Goal: Communication & Community: Participate in discussion

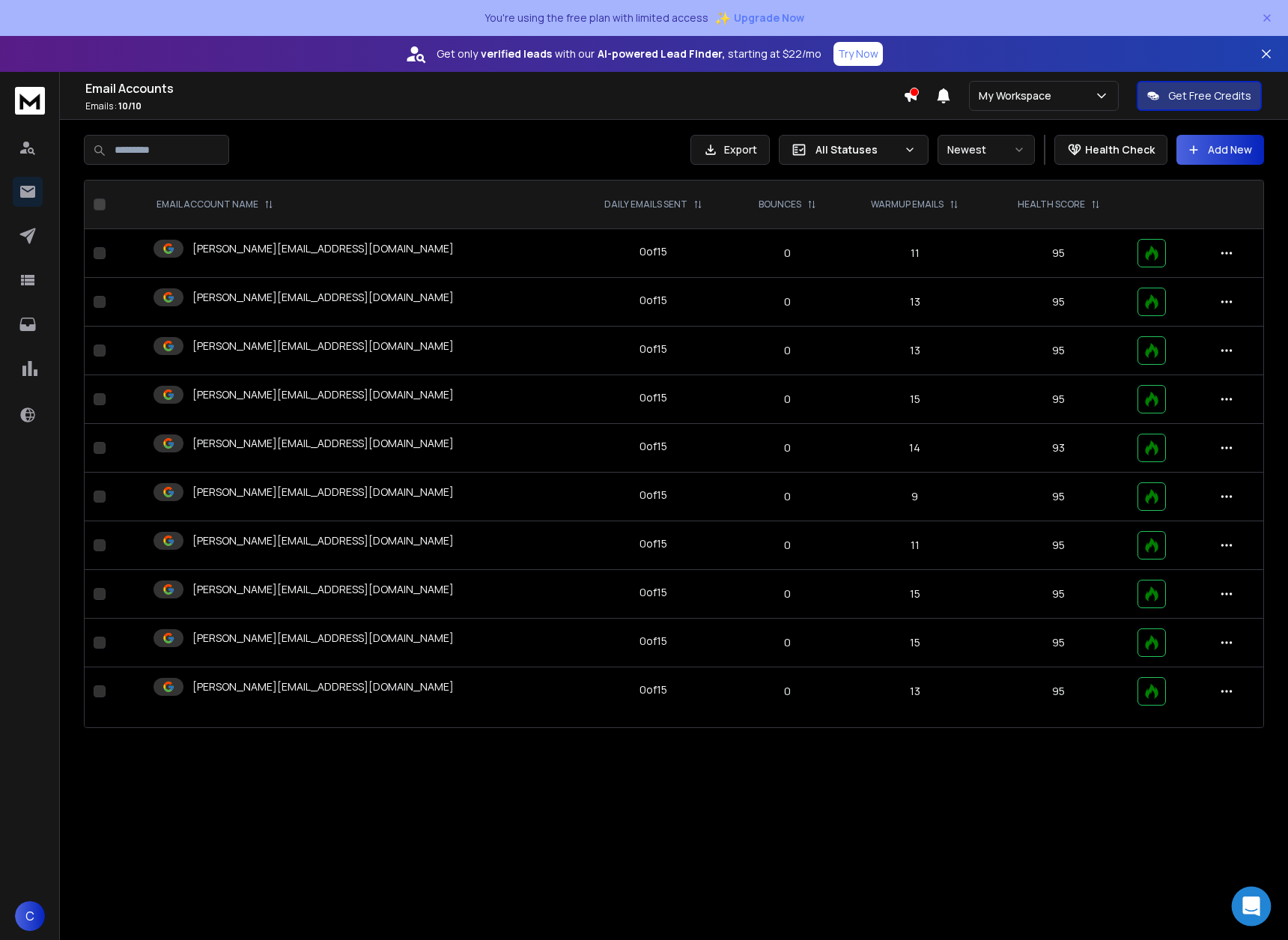
click at [1245, 909] on icon "Open Intercom Messenger" at bounding box center [1251, 906] width 20 height 20
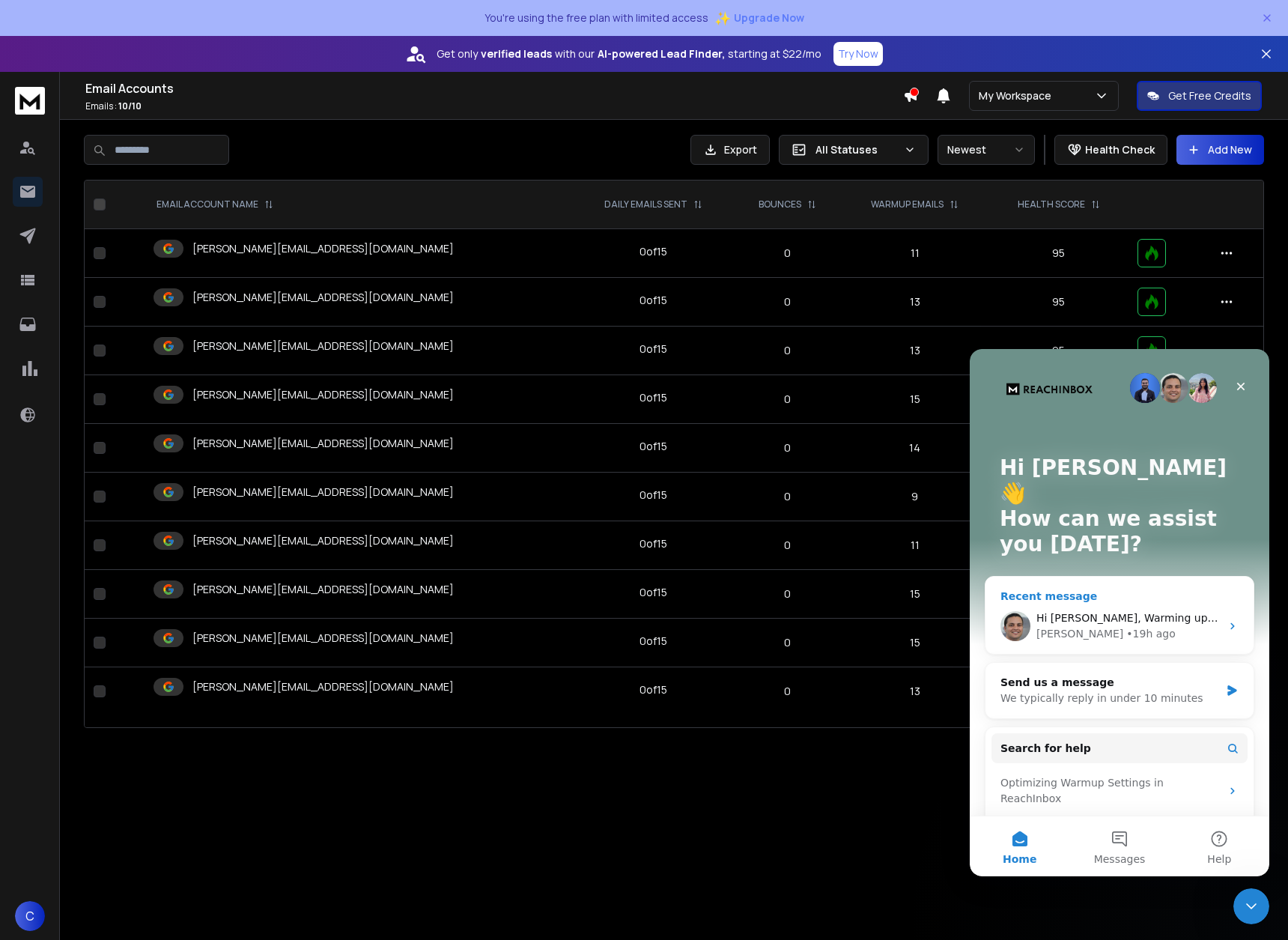
click at [1159, 626] on div "[PERSON_NAME] • 19h ago" at bounding box center [1128, 634] width 184 height 16
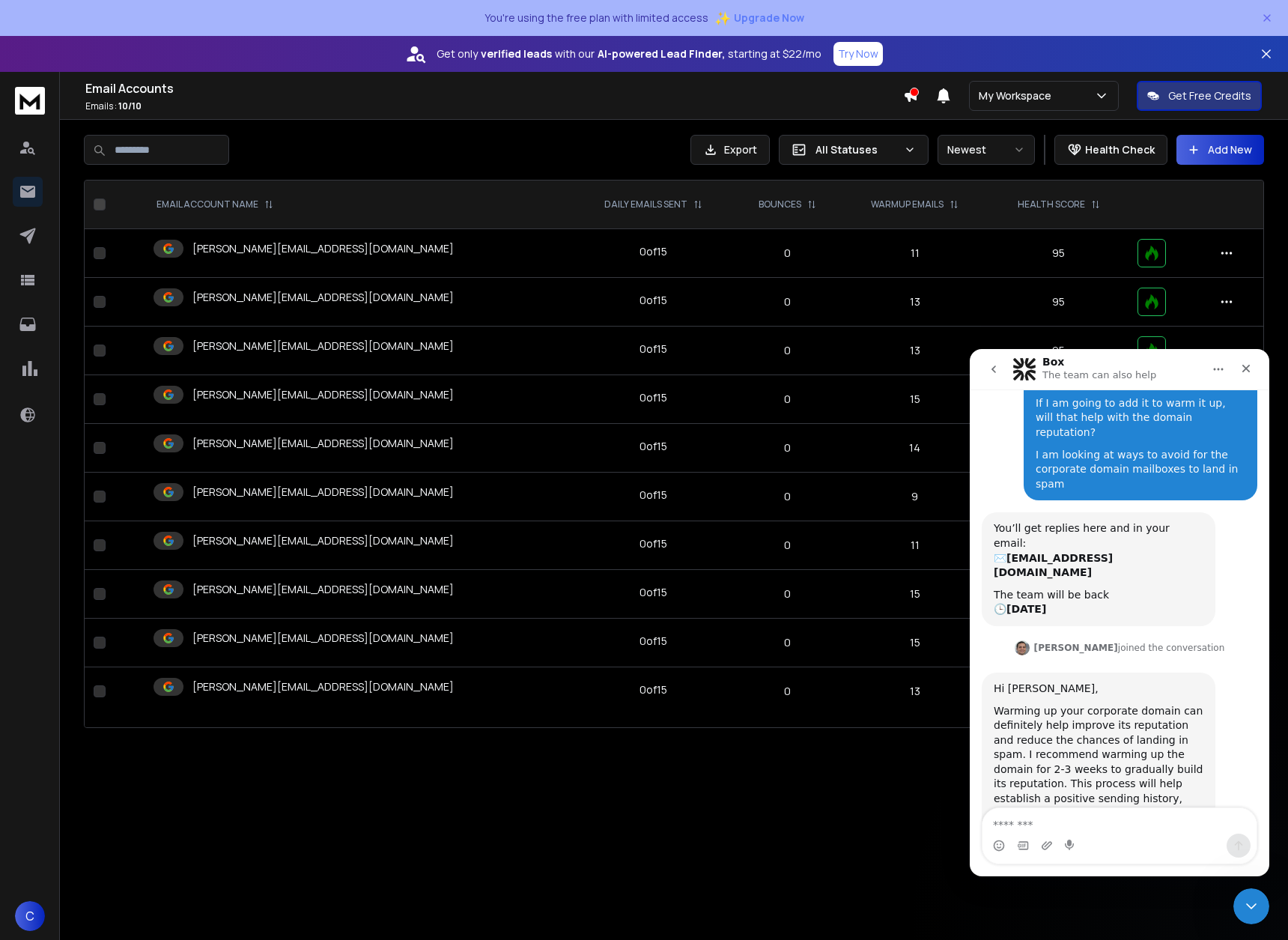
scroll to position [108, 0]
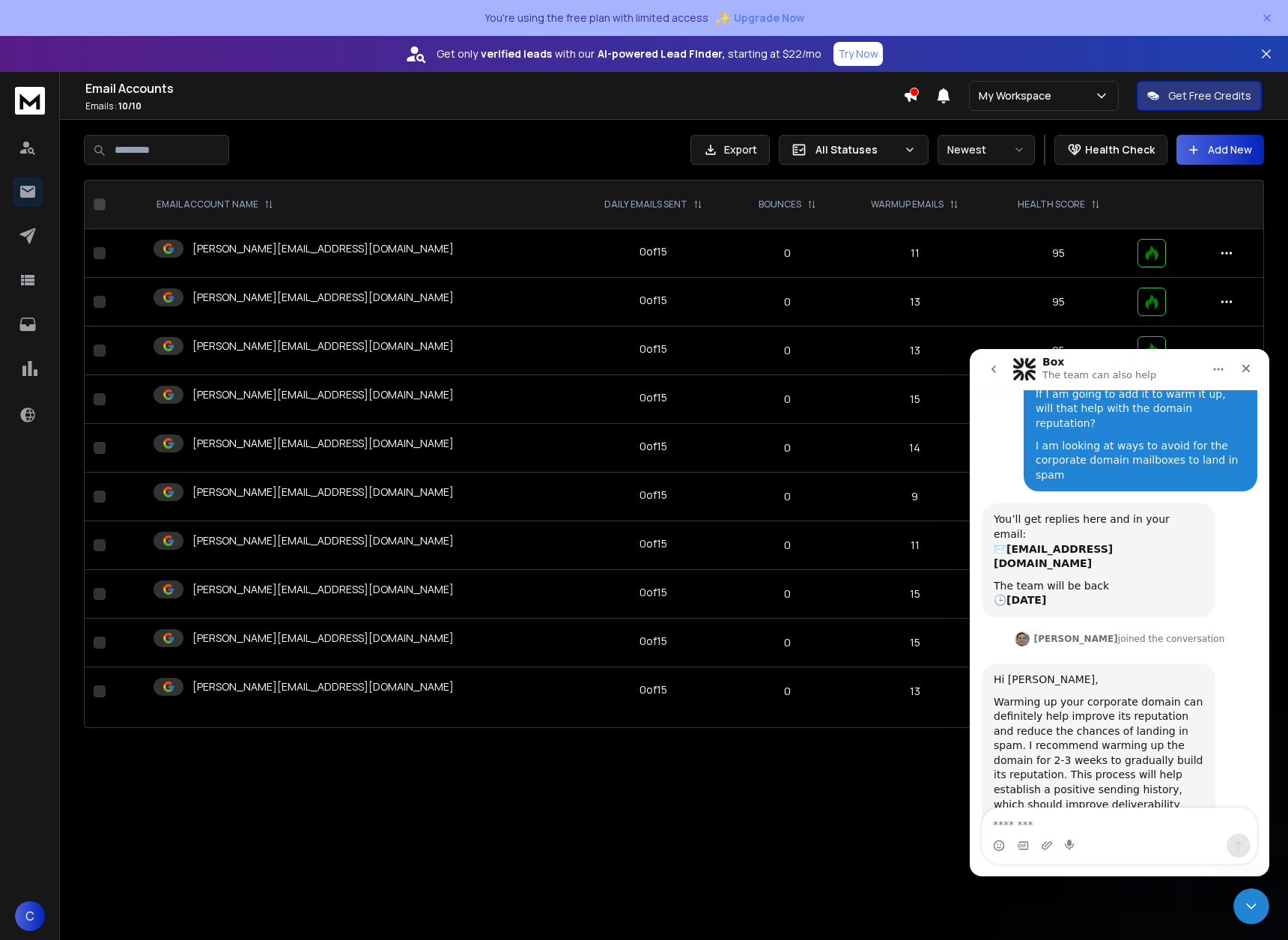
click at [1118, 695] on div "Warming up your corporate domain can definitely help improve its reputation and…" at bounding box center [1098, 760] width 210 height 132
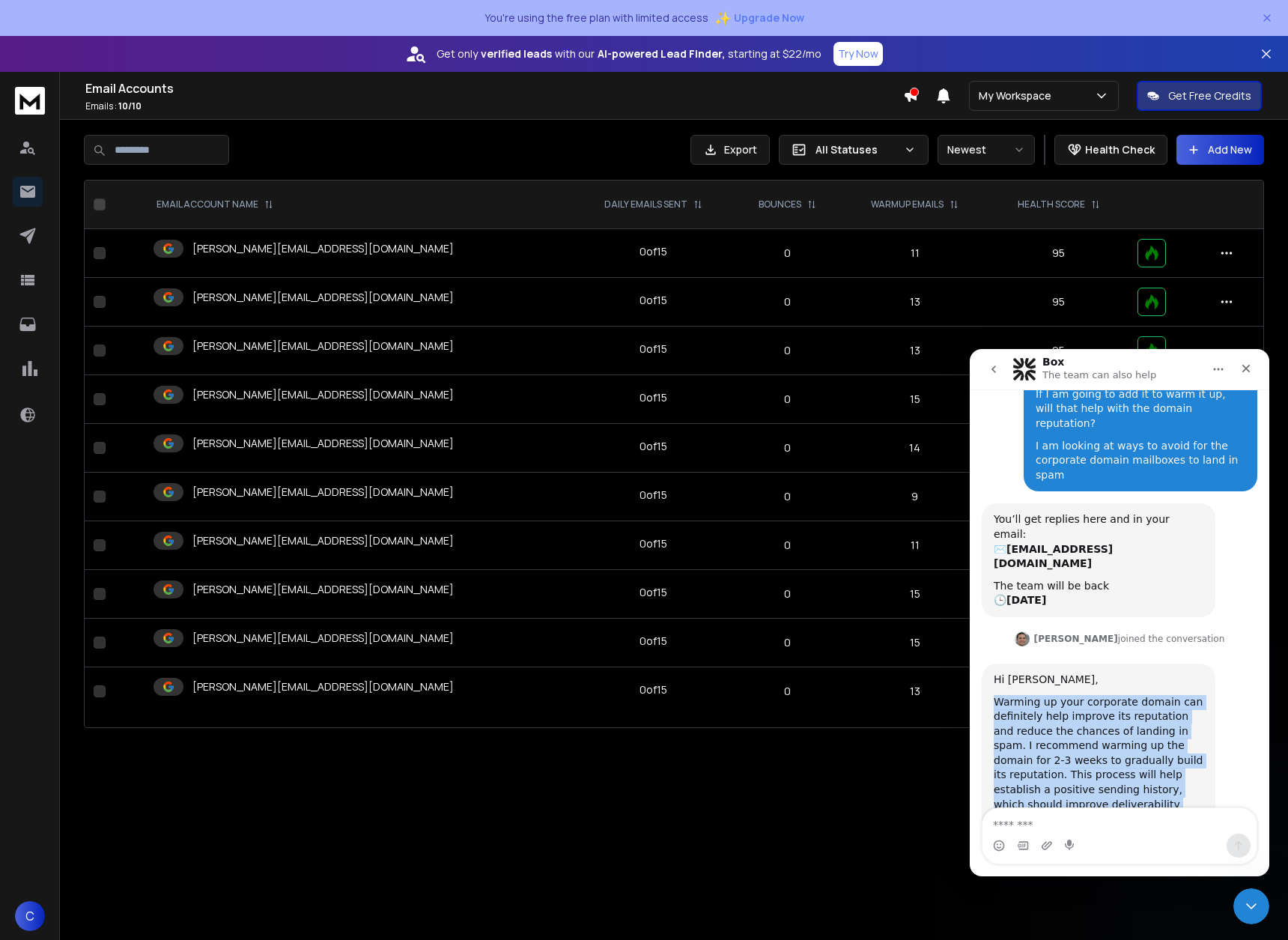
drag, startPoint x: 1118, startPoint y: 685, endPoint x: 1115, endPoint y: 725, distance: 40.1
click at [1118, 695] on div "Warming up your corporate domain can definitely help improve its reputation and…" at bounding box center [1098, 760] width 210 height 132
click at [1114, 730] on div "Warming up your corporate domain can definitely help improve its reputation and…" at bounding box center [1098, 760] width 210 height 132
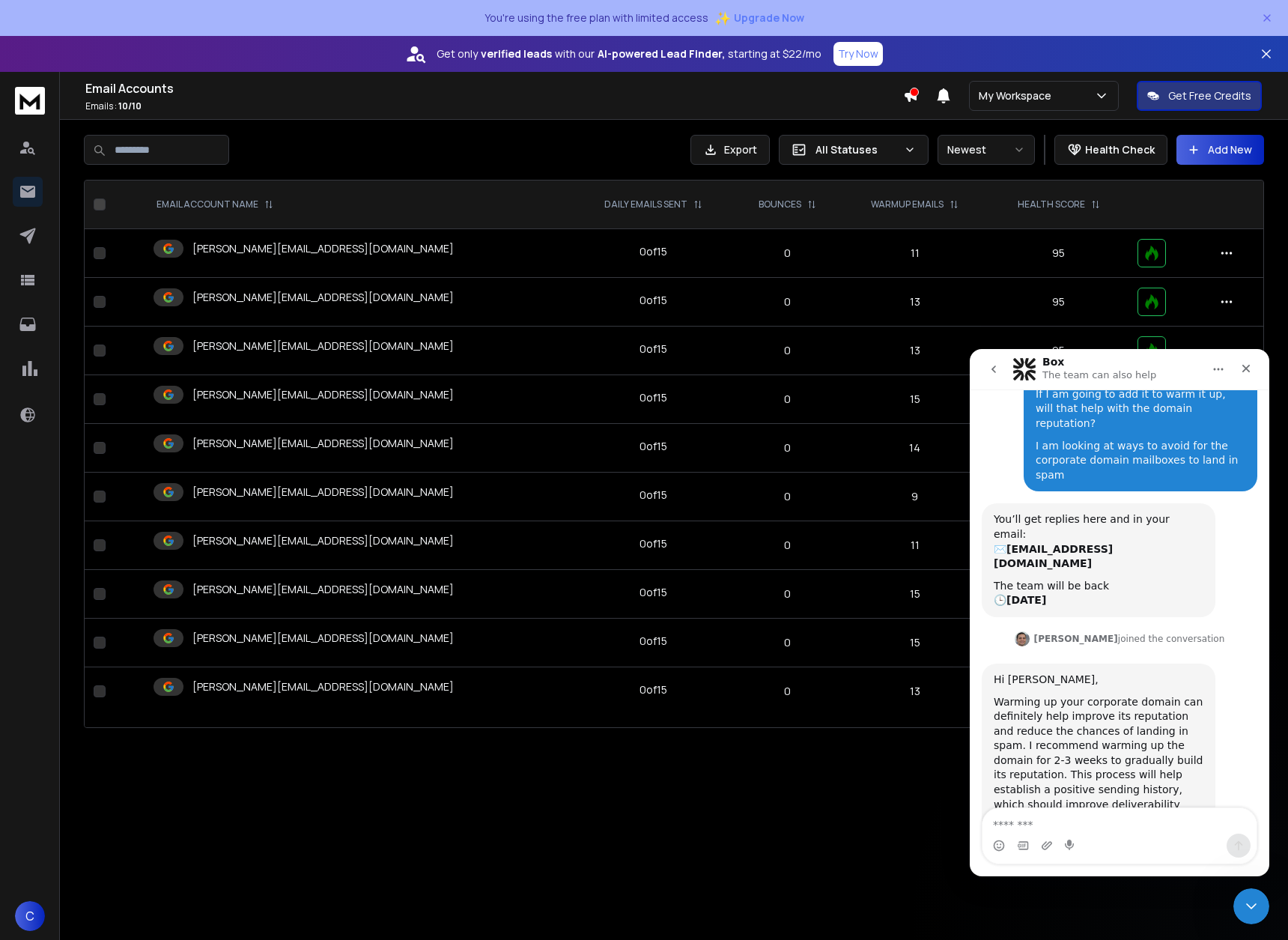
click at [1100, 755] on div "Warming up your corporate domain can definitely help improve its reputation and…" at bounding box center [1098, 760] width 210 height 132
click at [1068, 818] on textarea "Message…" at bounding box center [1120, 821] width 274 height 26
click at [1080, 818] on textarea "Message…" at bounding box center [1120, 821] width 274 height 26
click at [1082, 724] on div "Warming up your corporate domain can definitely help improve its reputation and…" at bounding box center [1098, 760] width 210 height 132
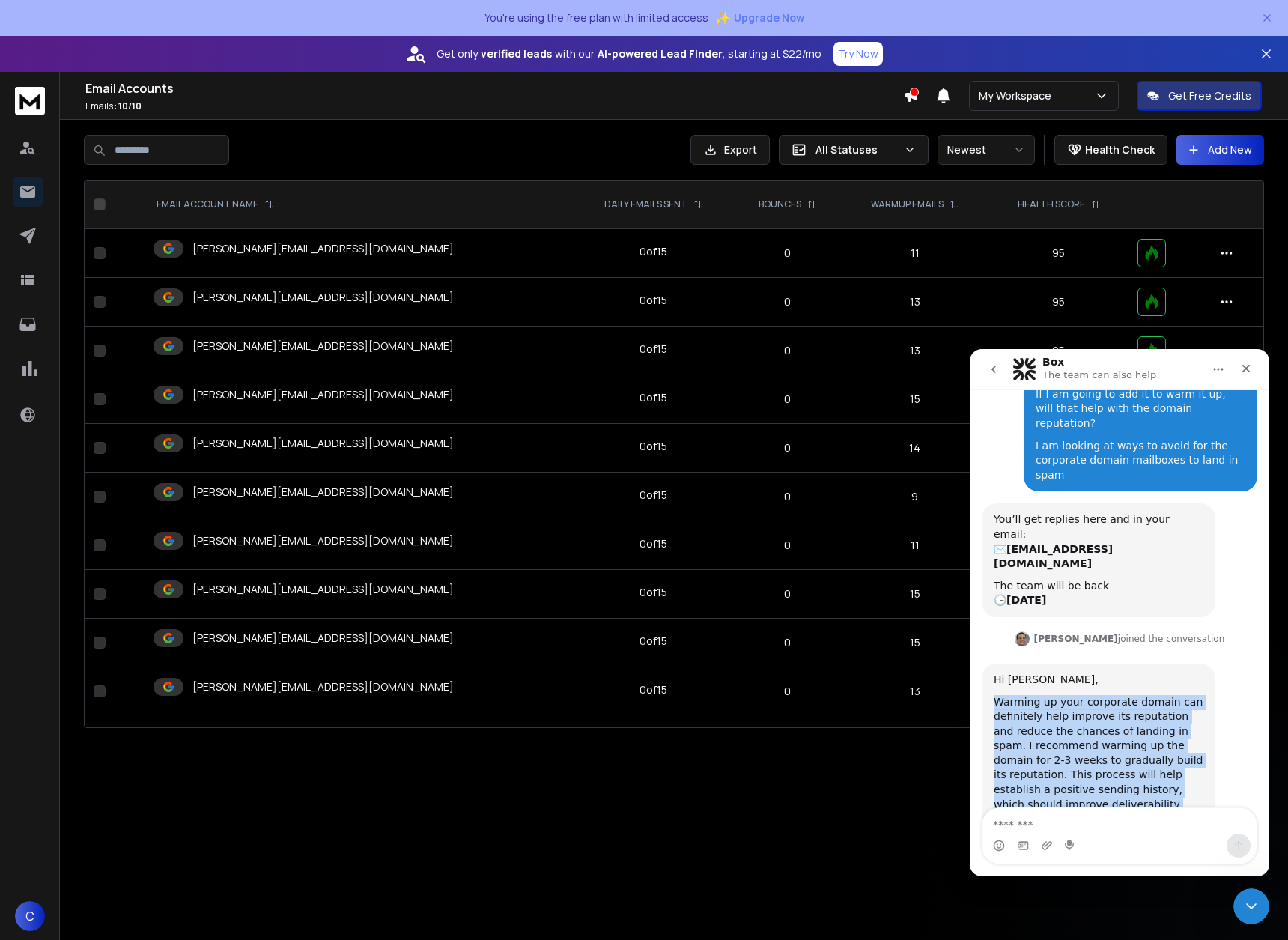
click at [1082, 724] on div "Warming up your corporate domain can definitely help improve its reputation and…" at bounding box center [1098, 760] width 210 height 132
copy div "Warming up your corporate domain can definitely help improve its reputation and…"
click at [1164, 706] on div "Warming up your corporate domain can definitely help improve its reputation and…" at bounding box center [1098, 760] width 210 height 132
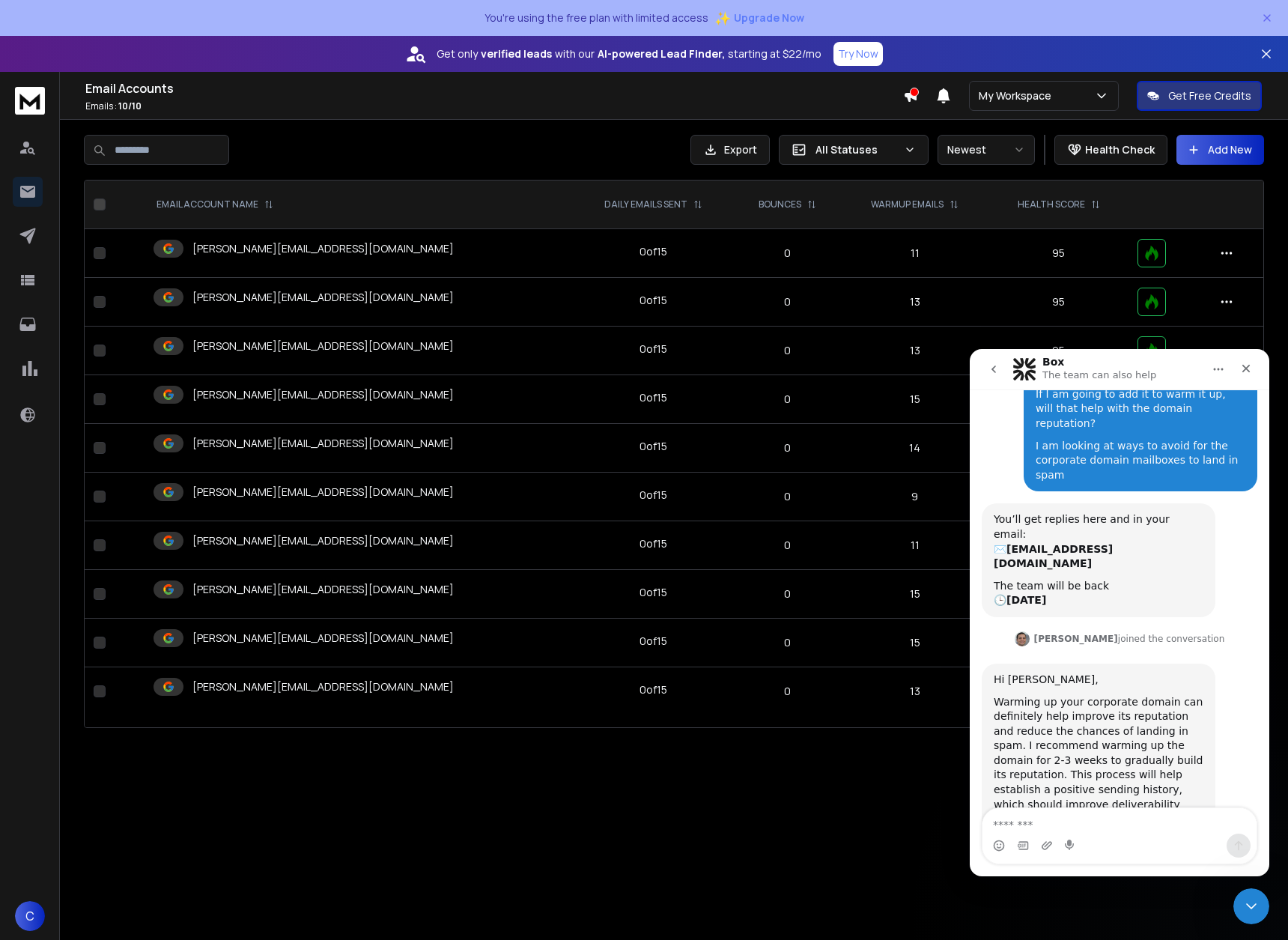
click at [1091, 737] on div "Warming up your corporate domain can definitely help improve its reputation and…" at bounding box center [1098, 760] width 210 height 132
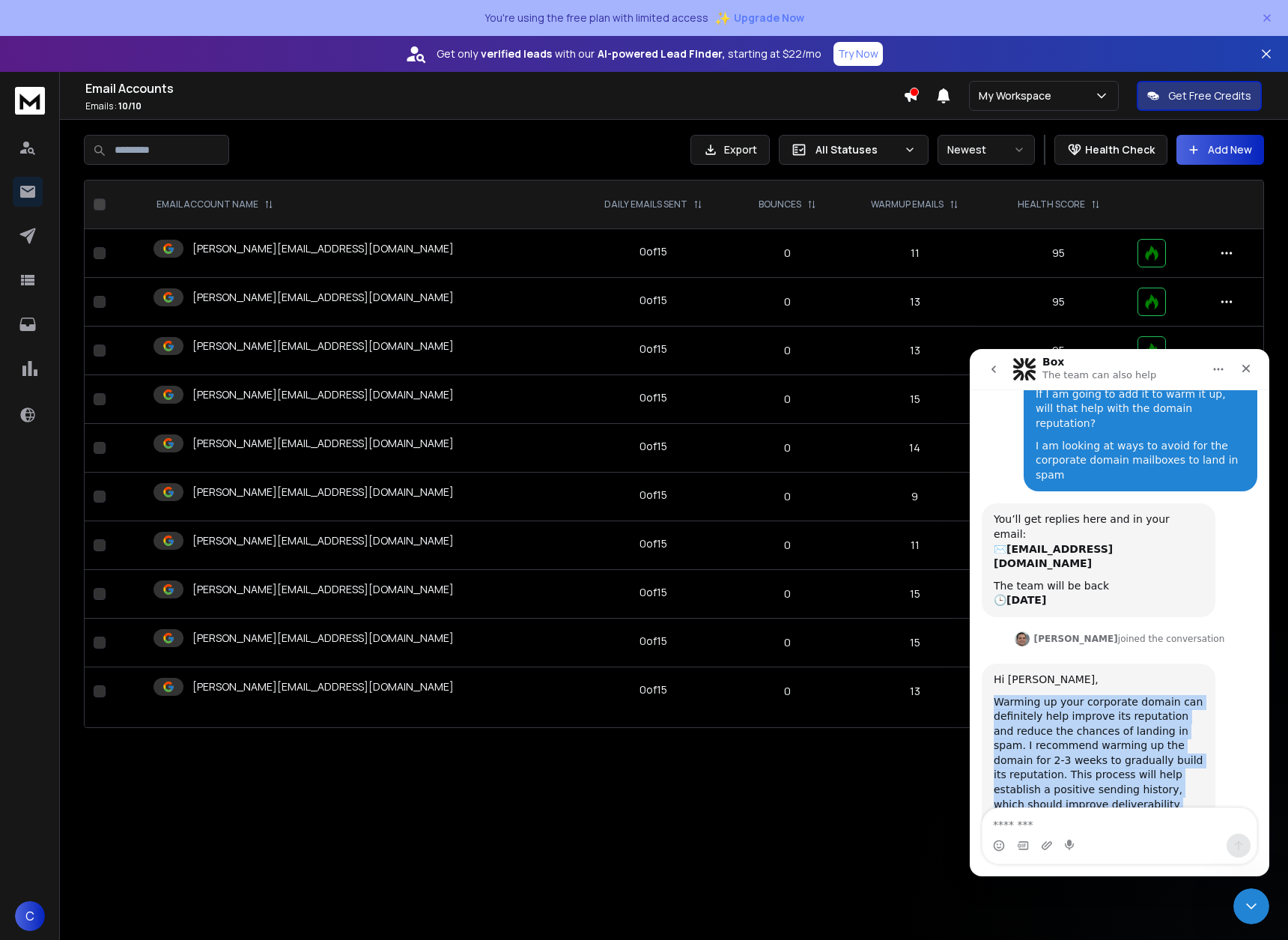
click at [1091, 737] on div "Warming up your corporate domain can definitely help improve its reputation and…" at bounding box center [1098, 760] width 210 height 132
click at [1110, 757] on div "Warming up your corporate domain can definitely help improve its reputation and…" at bounding box center [1098, 760] width 210 height 132
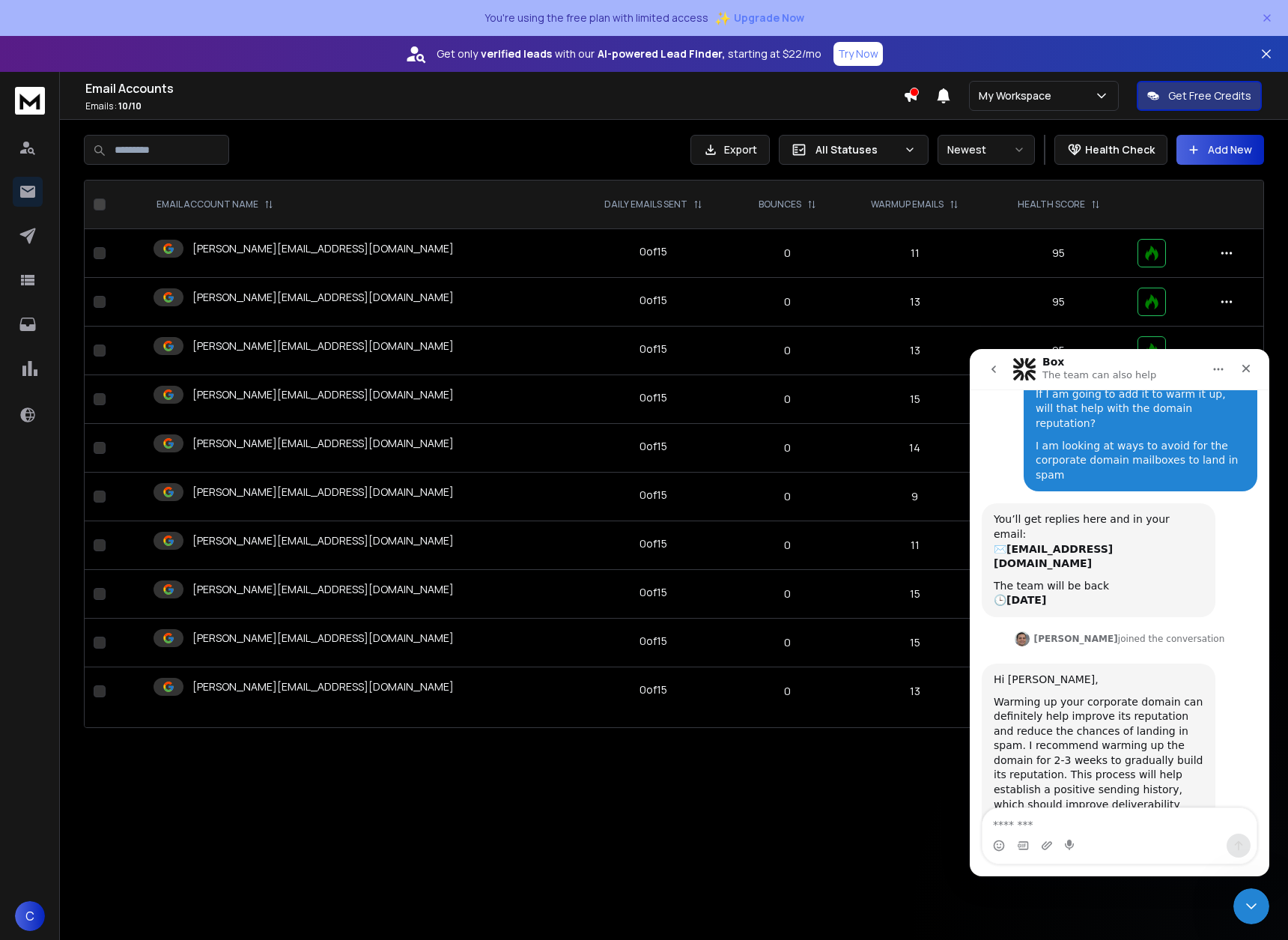
click at [1110, 757] on div "Warming up your corporate domain can definitely help improve its reputation and…" at bounding box center [1098, 760] width 210 height 132
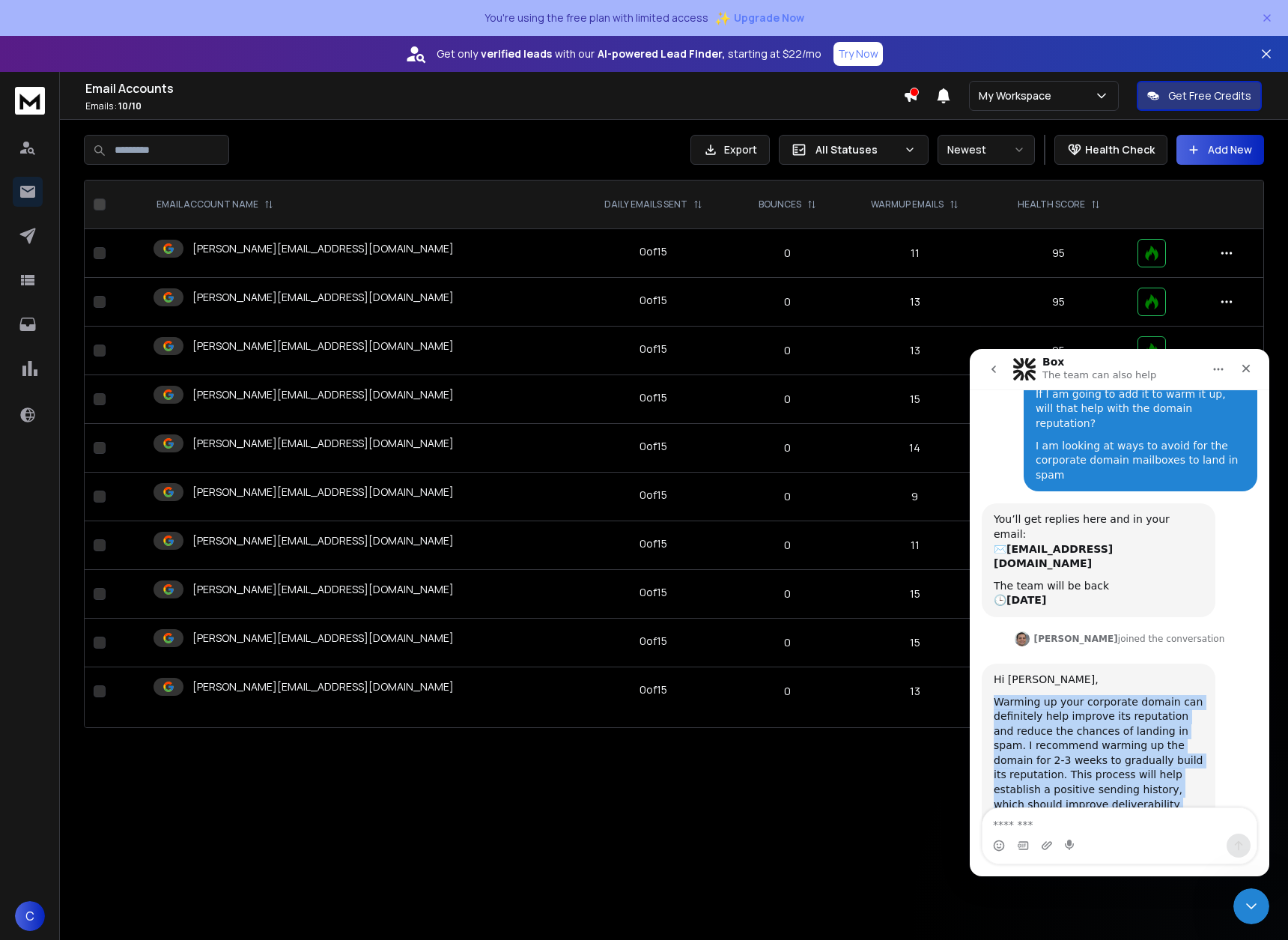
click at [1110, 757] on div "Warming up your corporate domain can definitely help improve its reputation and…" at bounding box center [1098, 760] width 210 height 132
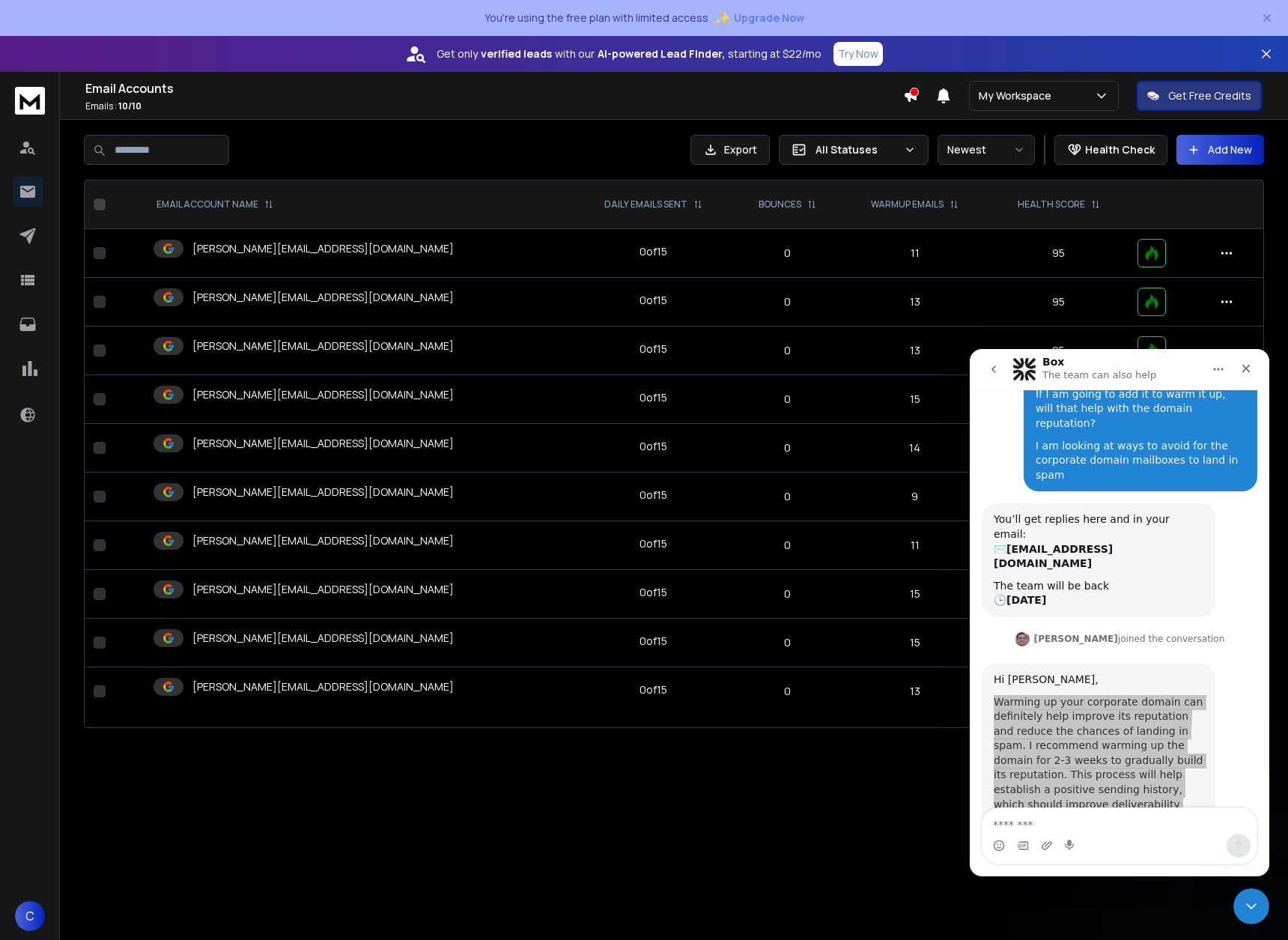
click at [742, 106] on p "Emails : 10 / 10" at bounding box center [494, 106] width 818 height 12
click at [919, 90] on div at bounding box center [913, 91] width 9 height 9
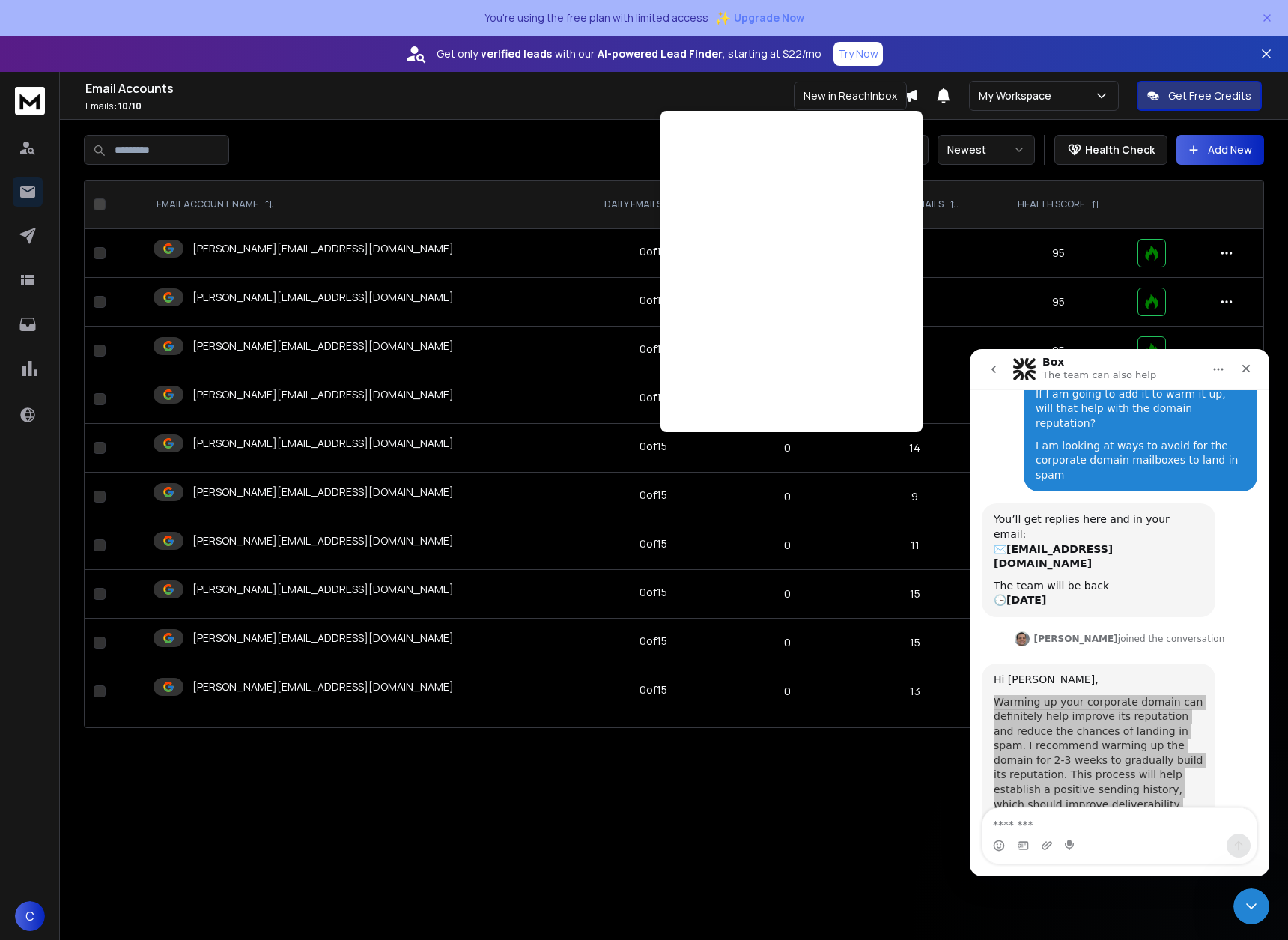
click at [916, 90] on icon at bounding box center [910, 95] width 12 height 12
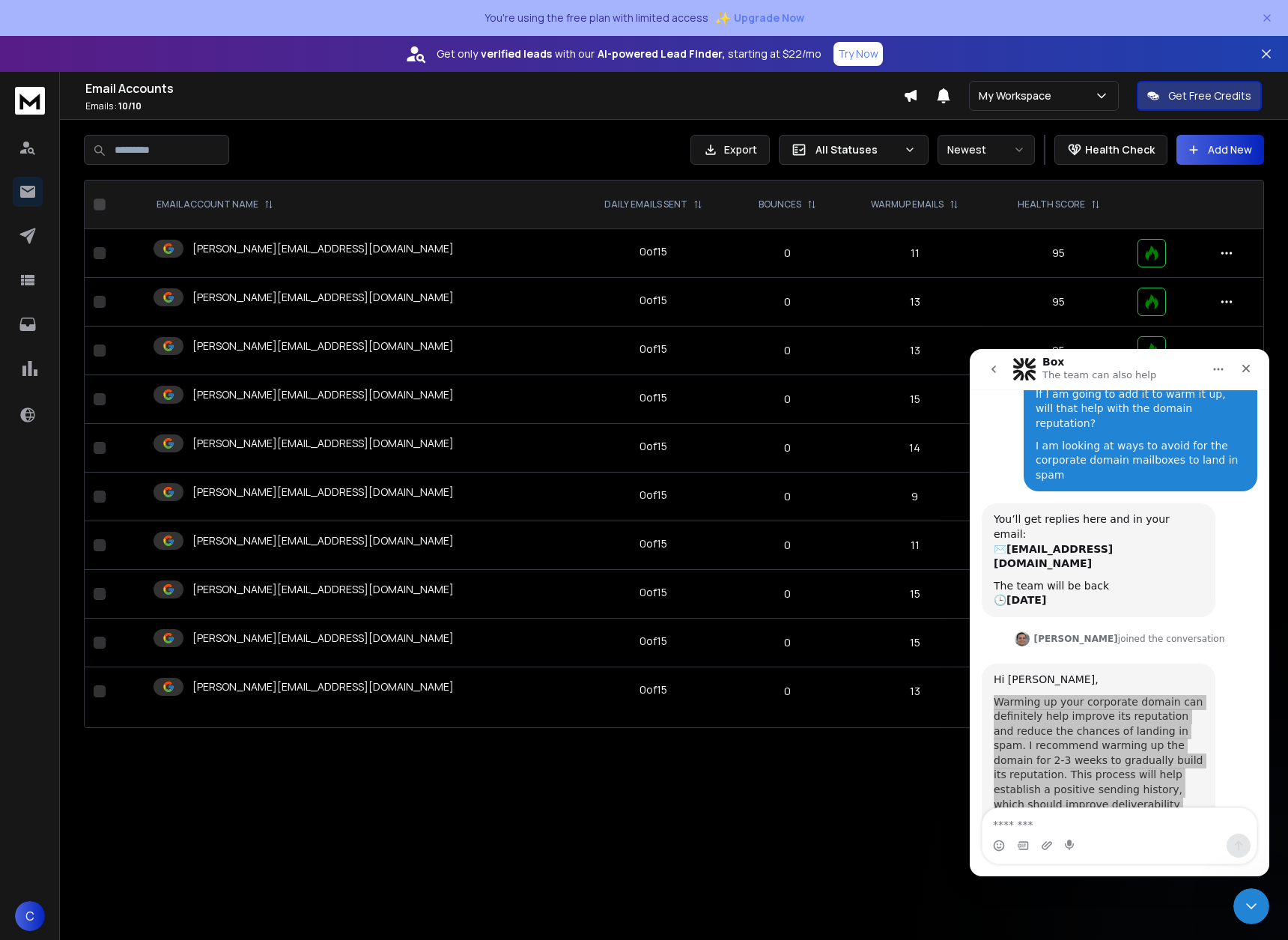
click at [916, 90] on icon at bounding box center [910, 95] width 12 height 12
